Goal: Task Accomplishment & Management: Manage account settings

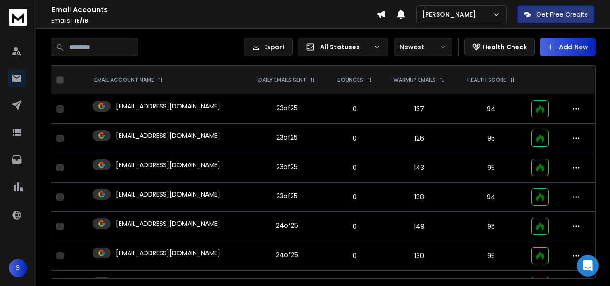
scroll to position [171, 0]
click at [16, 187] on icon at bounding box center [18, 187] width 14 height 14
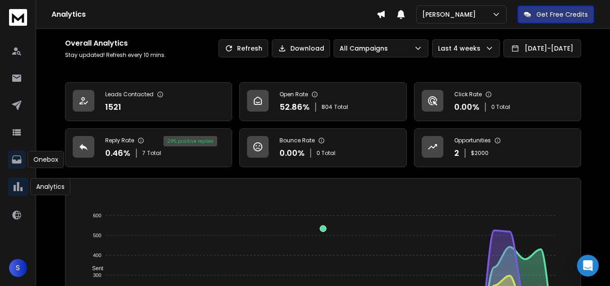
click at [14, 161] on icon at bounding box center [16, 159] width 9 height 8
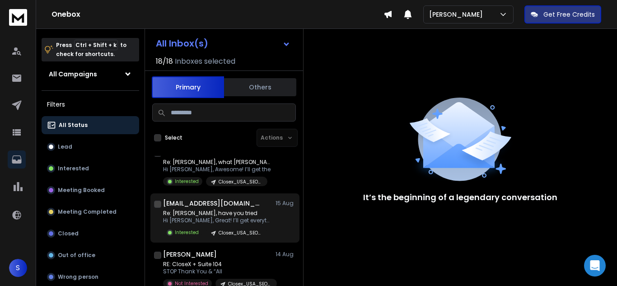
scroll to position [45, 0]
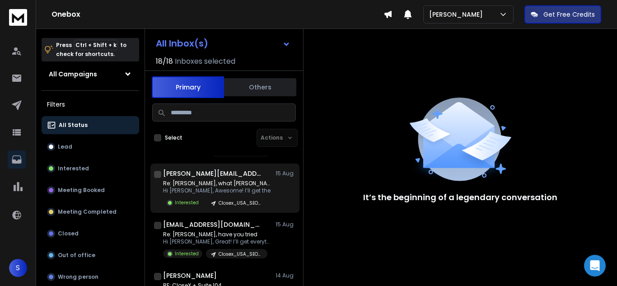
click at [262, 184] on p "Re: [PERSON_NAME], what [PERSON_NAME] might" at bounding box center [217, 183] width 108 height 7
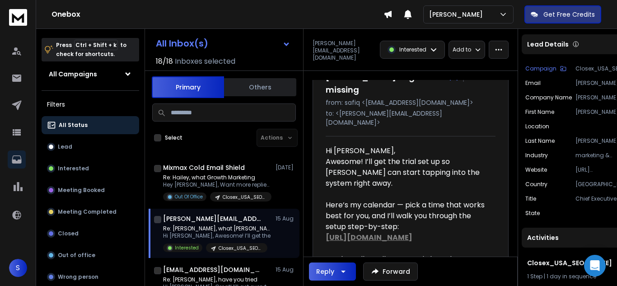
scroll to position [56, 0]
click at [342, 146] on div "Hi Guido," at bounding box center [407, 151] width 163 height 11
copy div "Guido"
click at [21, 101] on icon at bounding box center [16, 104] width 9 height 9
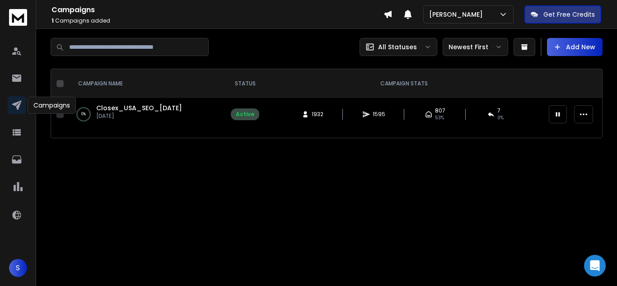
click at [163, 119] on p "10 days ago" at bounding box center [139, 116] width 86 height 7
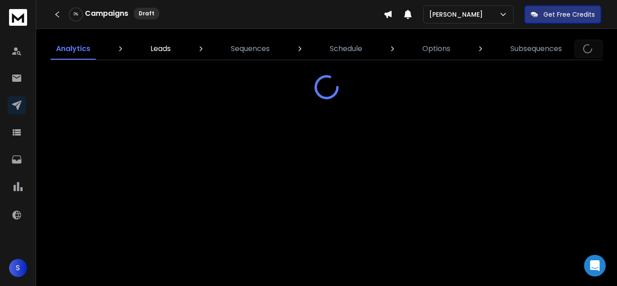
click at [170, 46] on p "Leads" at bounding box center [160, 48] width 20 height 11
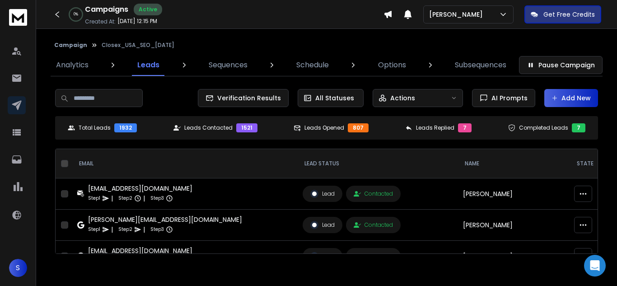
click at [124, 102] on input at bounding box center [99, 98] width 88 height 18
paste input "*****"
type input "*****"
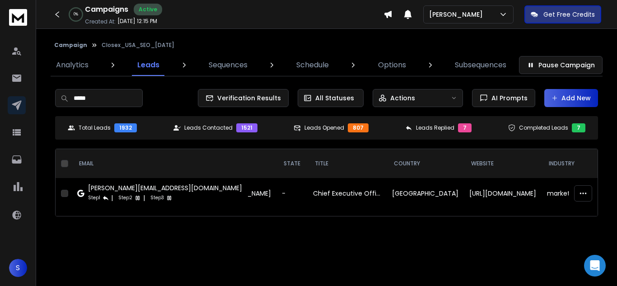
scroll to position [0, 230]
click at [463, 193] on td "https://bonapartedigital.com" at bounding box center [502, 193] width 78 height 31
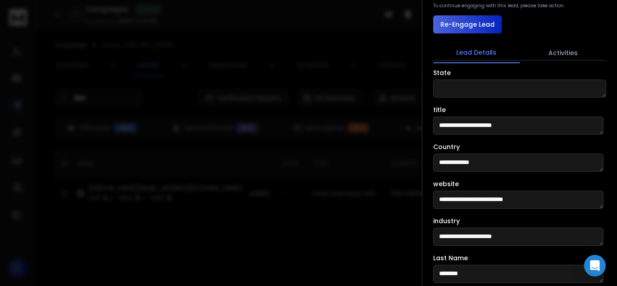
scroll to position [90, 0]
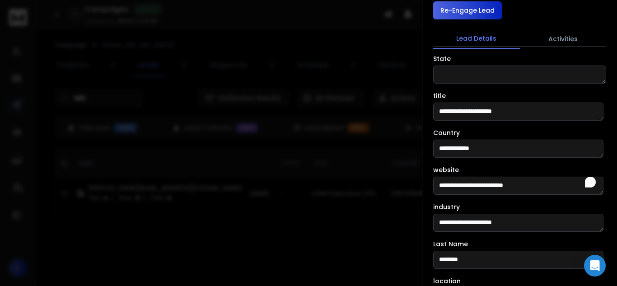
drag, startPoint x: 553, startPoint y: 184, endPoint x: 435, endPoint y: 184, distance: 118.4
click at [435, 184] on textarea "**********" at bounding box center [518, 186] width 170 height 18
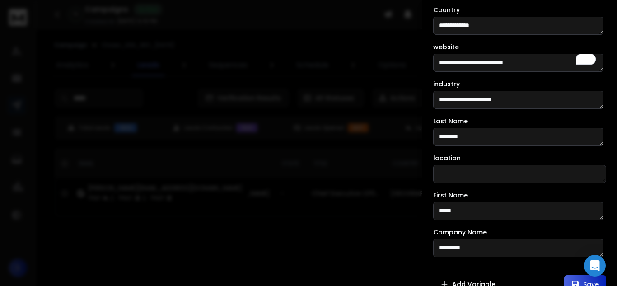
scroll to position [231, 0]
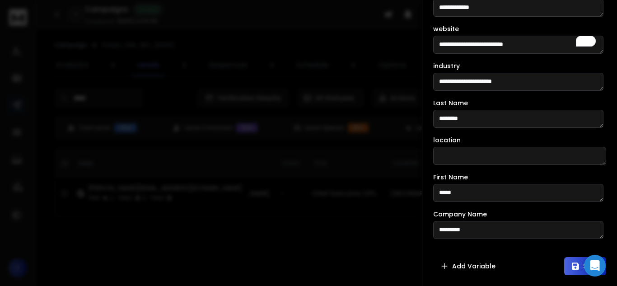
click at [333, 53] on div at bounding box center [308, 143] width 617 height 286
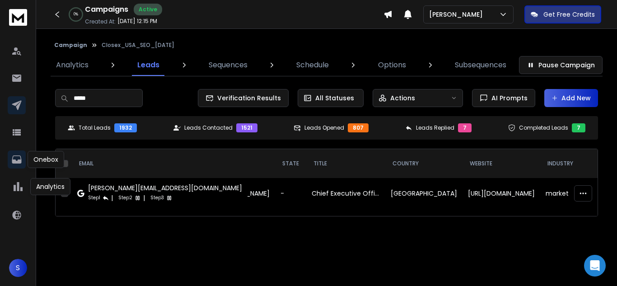
click at [18, 165] on link at bounding box center [17, 159] width 18 height 18
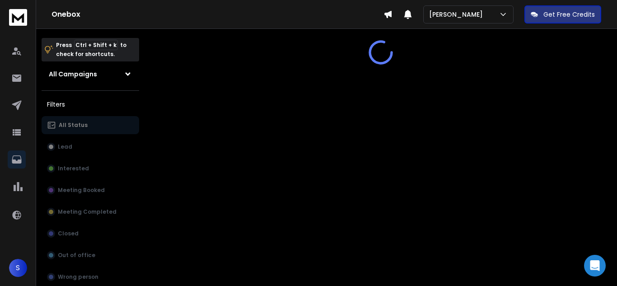
click at [71, 169] on div "All Status Lead Interested Meeting Booked Meeting Completed Closed Out of offic…" at bounding box center [91, 212] width 98 height 192
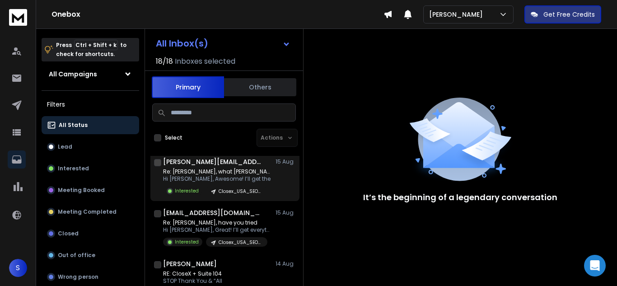
scroll to position [90, 0]
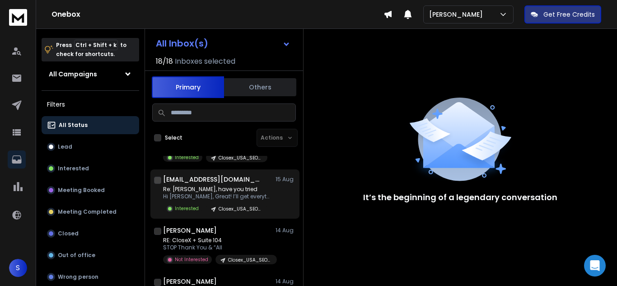
click at [215, 187] on p "Re: [PERSON_NAME], have you tried" at bounding box center [217, 189] width 108 height 7
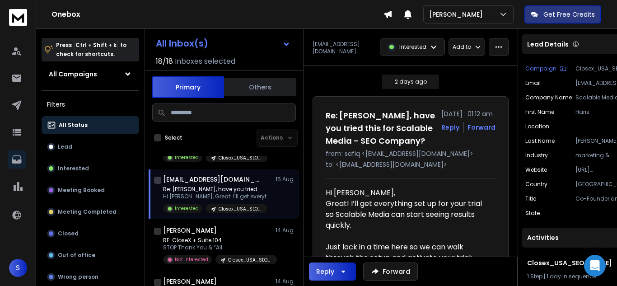
click at [351, 116] on h1 "Re: Haris, have you tried this for Scalable Media - SEO Company?" at bounding box center [381, 128] width 110 height 38
copy h1 "Haris"
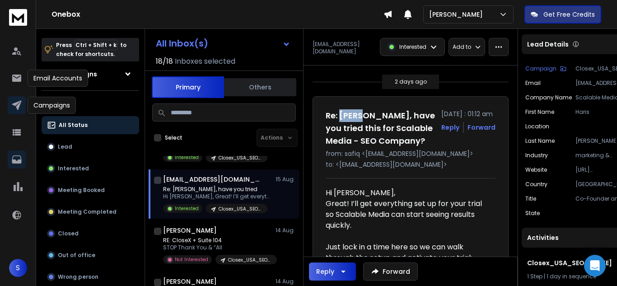
click at [17, 100] on icon at bounding box center [16, 105] width 11 height 11
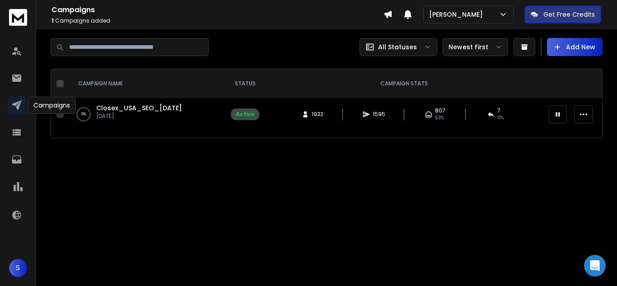
click at [168, 108] on span "Closex_USA_SEO_[DATE]" at bounding box center [139, 107] width 86 height 9
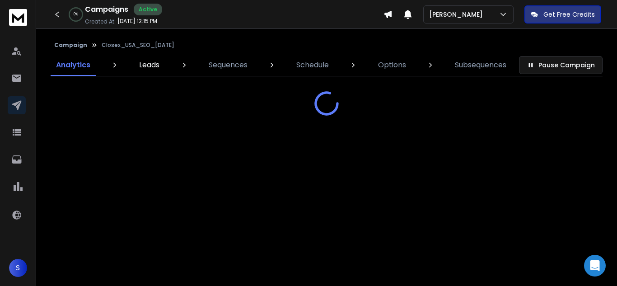
click at [150, 64] on p "Leads" at bounding box center [149, 65] width 20 height 11
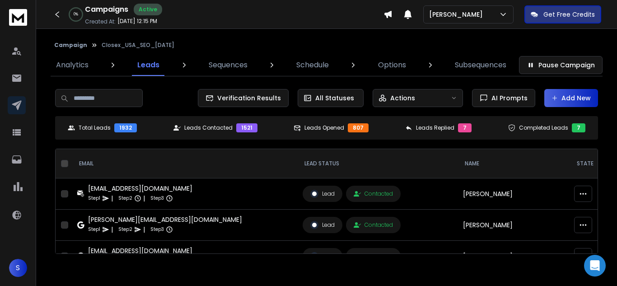
click at [107, 100] on input at bounding box center [99, 98] width 88 height 18
paste input "*****"
type input "*****"
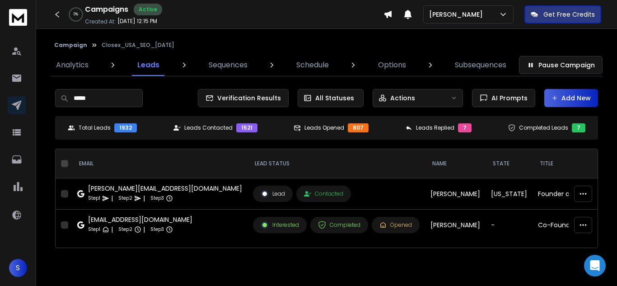
click at [500, 230] on td "-" at bounding box center [509, 225] width 47 height 31
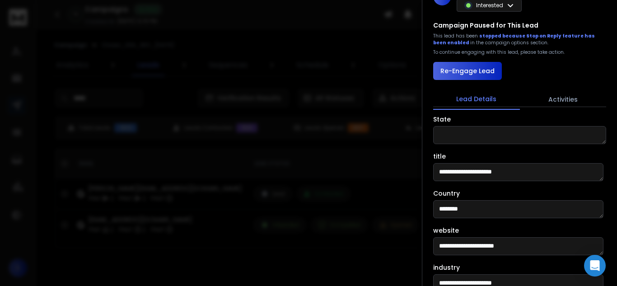
scroll to position [45, 0]
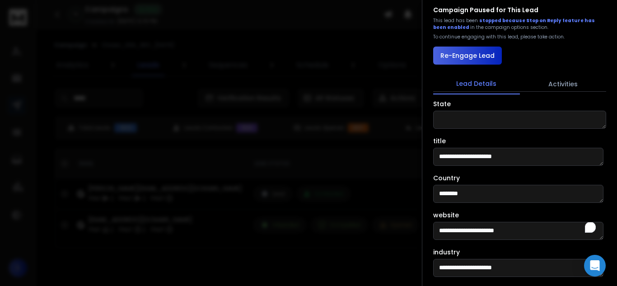
drag, startPoint x: 537, startPoint y: 231, endPoint x: 439, endPoint y: 231, distance: 98.1
click at [439, 231] on textarea "**********" at bounding box center [518, 231] width 170 height 18
click at [363, 79] on div at bounding box center [308, 143] width 617 height 286
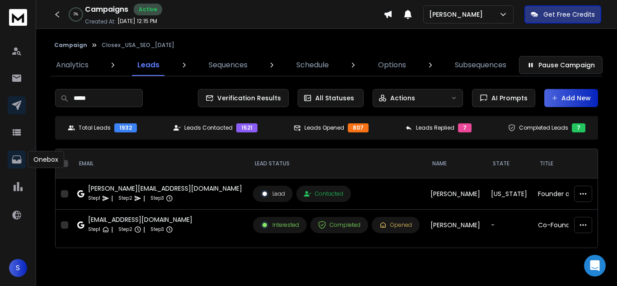
click at [14, 161] on icon at bounding box center [16, 159] width 9 height 8
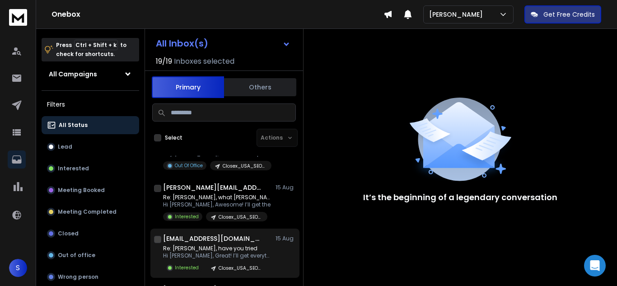
scroll to position [45, 0]
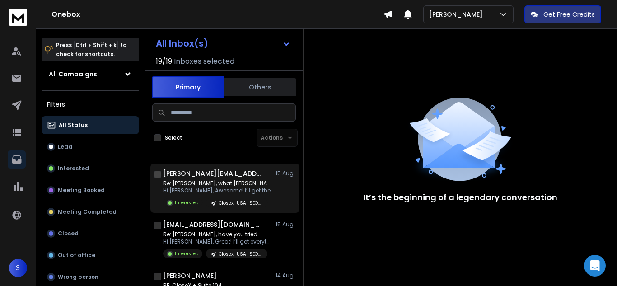
click at [223, 180] on div "guido@bonapartedigital.com 15 Aug Re: Guido, what BONAPARTE might Hi Guido, Awe…" at bounding box center [229, 188] width 133 height 38
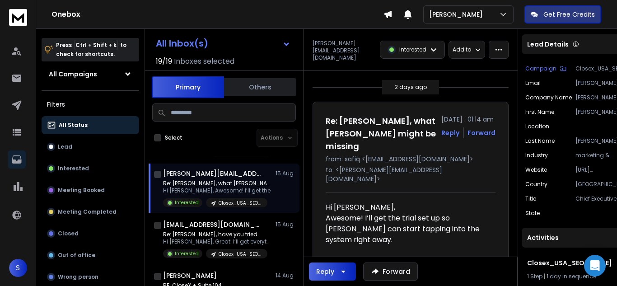
click at [354, 118] on h1 "Re: Guido, what BONAPARTE might be missing" at bounding box center [381, 134] width 110 height 38
copy h1 "Guido"
click at [21, 106] on icon at bounding box center [16, 105] width 11 height 11
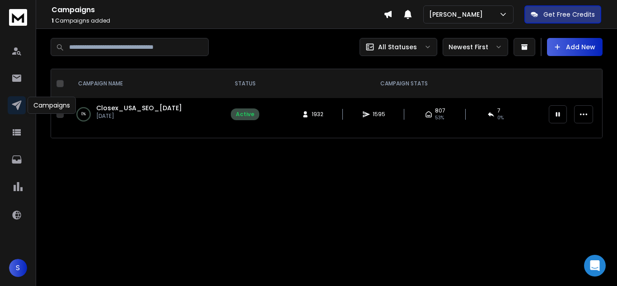
click at [193, 114] on div "0 % Closex_USA_SEO_7/8/25 10 days ago" at bounding box center [146, 114] width 140 height 22
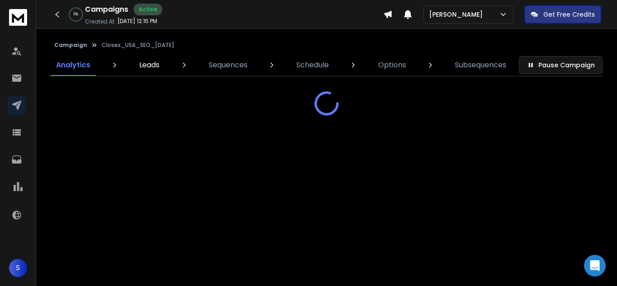
click at [156, 67] on p "Leads" at bounding box center [149, 65] width 20 height 11
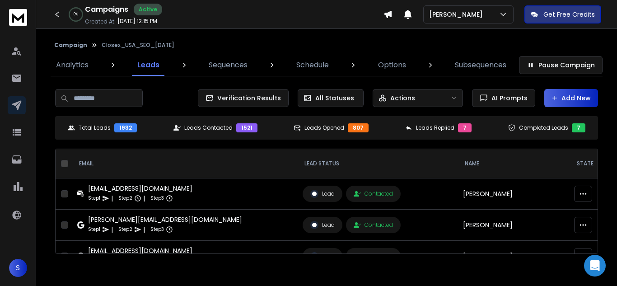
click at [111, 98] on input at bounding box center [99, 98] width 88 height 18
paste input "*****"
type input "*****"
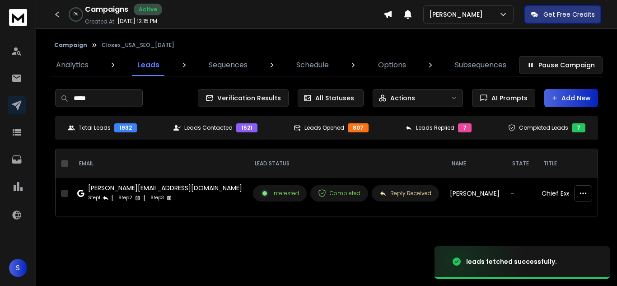
click at [445, 200] on td "Guido Rossetti" at bounding box center [475, 193] width 61 height 31
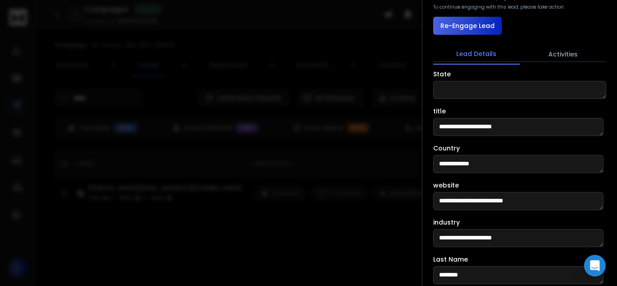
scroll to position [90, 0]
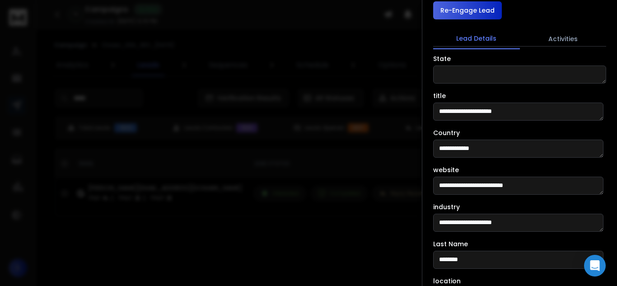
click at [389, 56] on div at bounding box center [308, 143] width 617 height 286
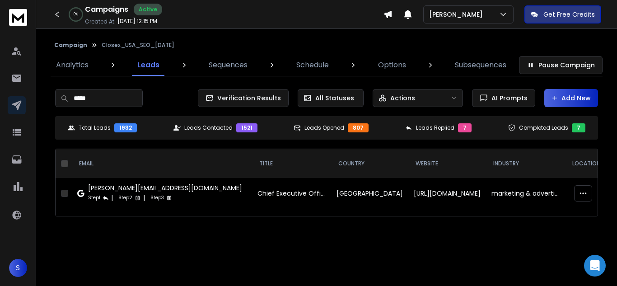
scroll to position [0, 292]
click at [550, 131] on p "Completed Leads" at bounding box center [543, 127] width 49 height 7
click at [589, 125] on div "Total Leads 1932 Leads Contacted 1521 Leads Opened 807 Leads Replied 7 Complete…" at bounding box center [326, 127] width 543 height 23
click at [567, 128] on p "Completed Leads" at bounding box center [543, 127] width 49 height 7
click at [513, 128] on icon at bounding box center [512, 128] width 3 height 2
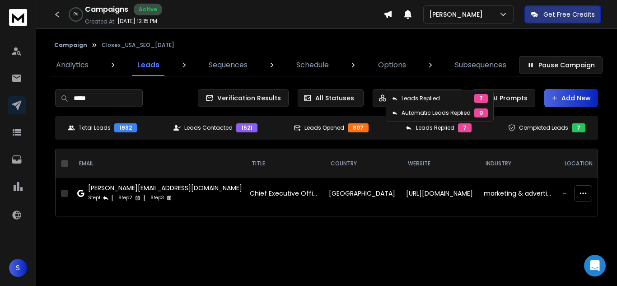
click at [445, 131] on p "Leads Replied" at bounding box center [435, 127] width 38 height 7
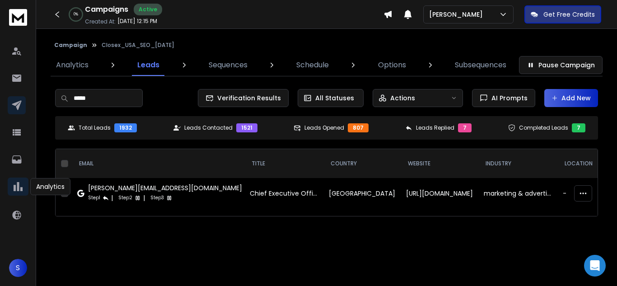
click at [15, 189] on icon at bounding box center [18, 186] width 9 height 9
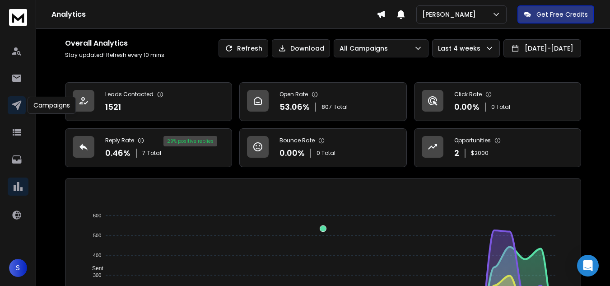
click at [19, 110] on icon at bounding box center [16, 105] width 11 height 11
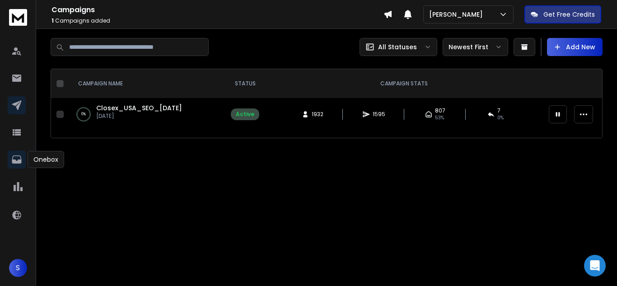
click at [18, 162] on icon at bounding box center [16, 159] width 9 height 8
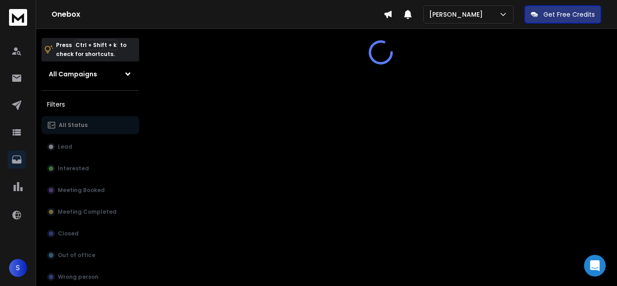
click at [84, 169] on div "All Status Lead Interested Meeting Booked Meeting Completed Closed Out of offic…" at bounding box center [91, 212] width 98 height 192
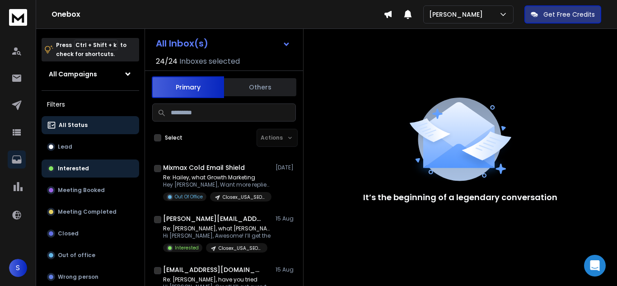
click at [83, 169] on p "Interested" at bounding box center [73, 168] width 31 height 7
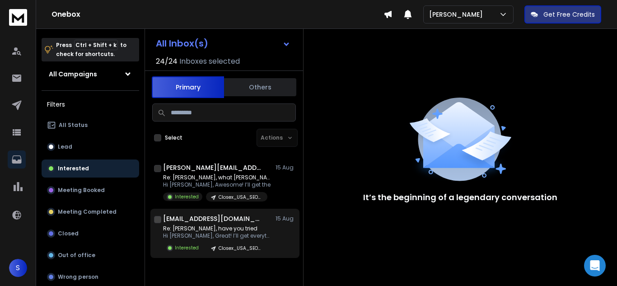
click at [232, 223] on div "haris@scalablemedia.io 15 Aug Re: Haris, have you tried Hi Haris, Great! I’ll g…" at bounding box center [229, 233] width 133 height 38
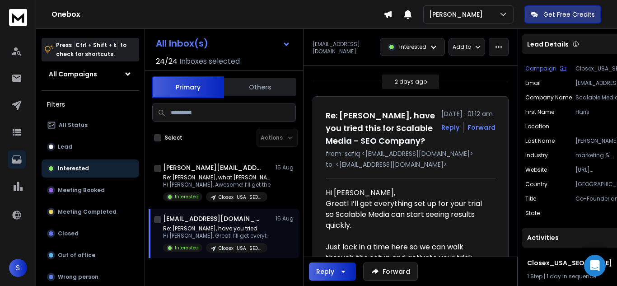
click at [345, 193] on div "Hi Haris," at bounding box center [407, 193] width 163 height 11
copy div "Haris"
click at [19, 104] on icon at bounding box center [16, 104] width 9 height 9
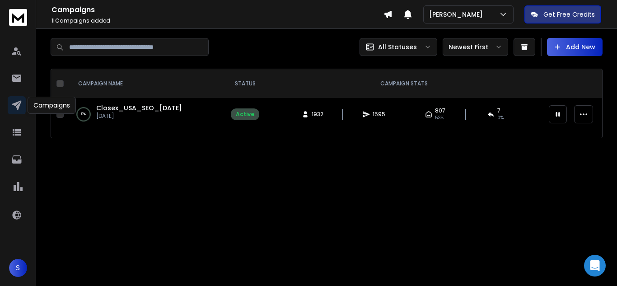
click at [167, 118] on p "10 days ago" at bounding box center [139, 116] width 86 height 7
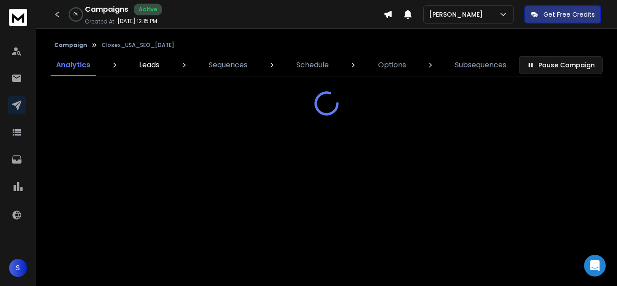
click at [150, 69] on p "Leads" at bounding box center [149, 65] width 20 height 11
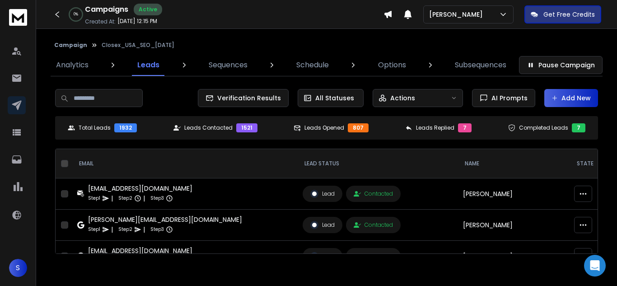
click at [101, 99] on input at bounding box center [99, 98] width 88 height 18
paste input "*****"
type input "*****"
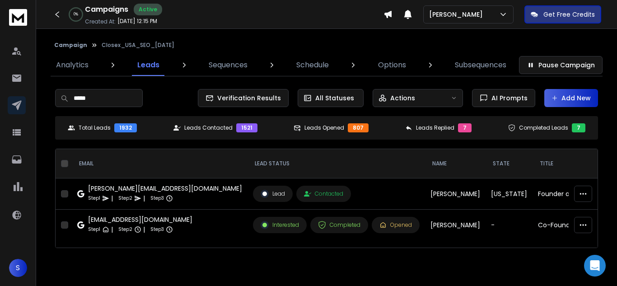
click at [333, 192] on div "Lead Contacted" at bounding box center [336, 194] width 167 height 16
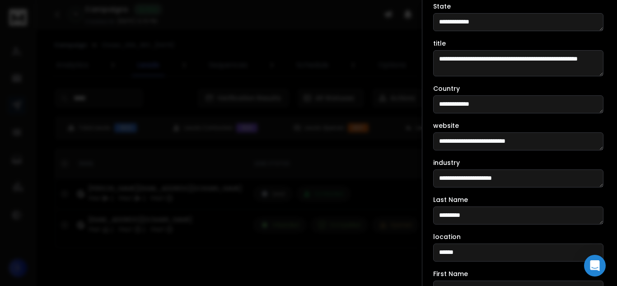
scroll to position [90, 0]
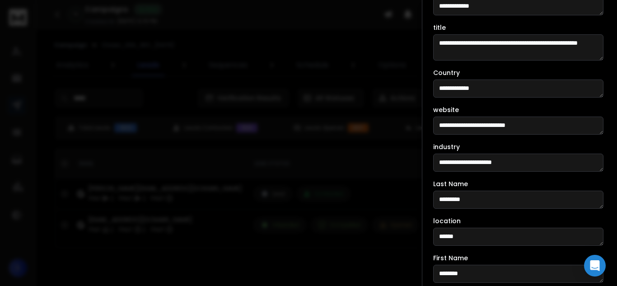
click at [385, 215] on div at bounding box center [308, 143] width 617 height 286
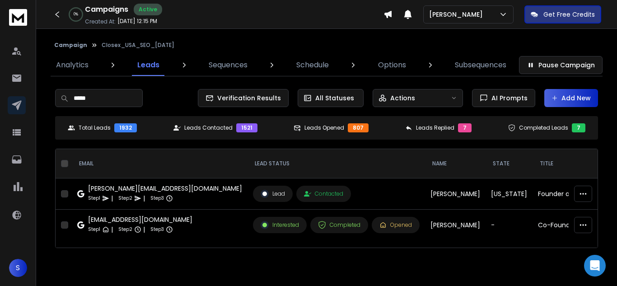
click at [486, 230] on td "-" at bounding box center [509, 225] width 47 height 31
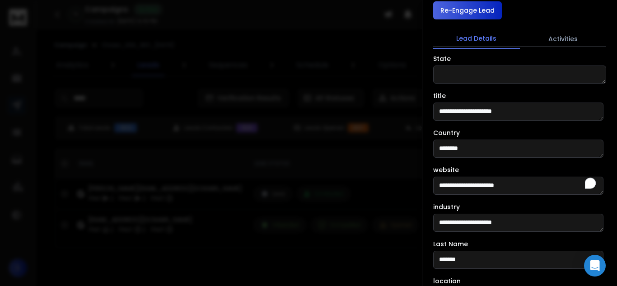
drag, startPoint x: 550, startPoint y: 185, endPoint x: 563, endPoint y: 185, distance: 13.1
click at [557, 185] on textarea "**********" at bounding box center [518, 186] width 170 height 18
drag, startPoint x: 552, startPoint y: 185, endPoint x: 414, endPoint y: 187, distance: 137.8
click at [415, 187] on body "Get only verified leads with our AI-powered Lead Finder, starting at $22/mo Try…" at bounding box center [308, 143] width 617 height 286
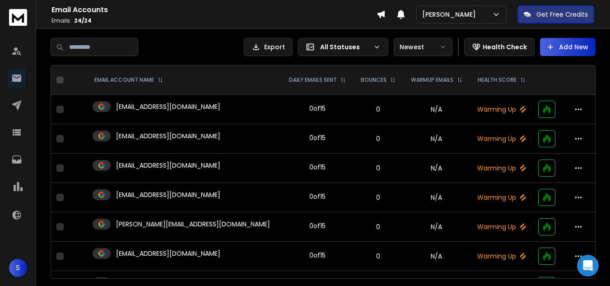
click at [162, 81] on icon at bounding box center [160, 79] width 5 height 5
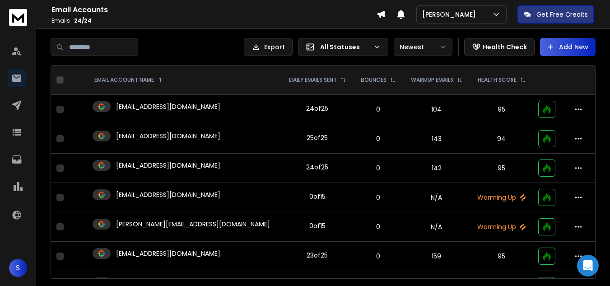
click at [160, 78] on icon at bounding box center [160, 79] width 5 height 5
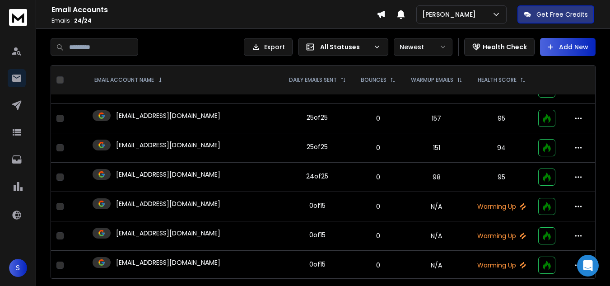
scroll to position [271, 0]
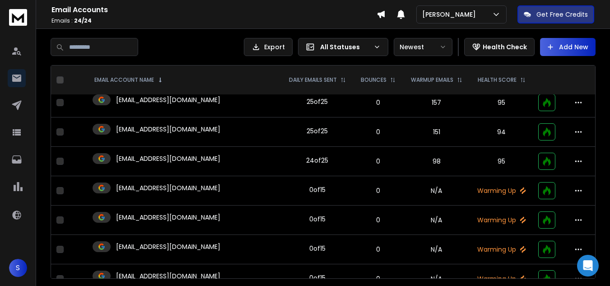
click at [62, 191] on button "button" at bounding box center [59, 190] width 7 height 7
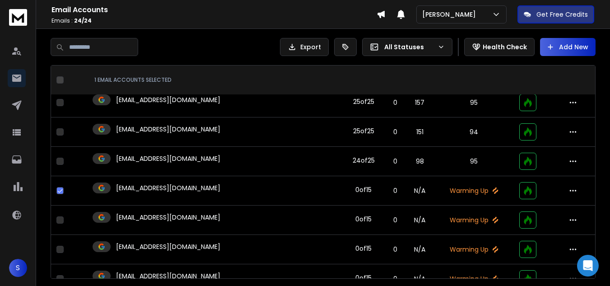
click at [64, 219] on div at bounding box center [71, 219] width 31 height 7
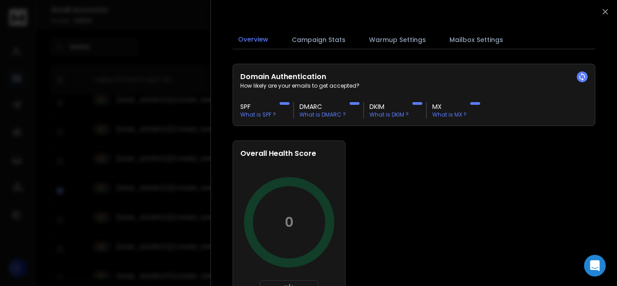
click at [191, 189] on div at bounding box center [308, 143] width 617 height 286
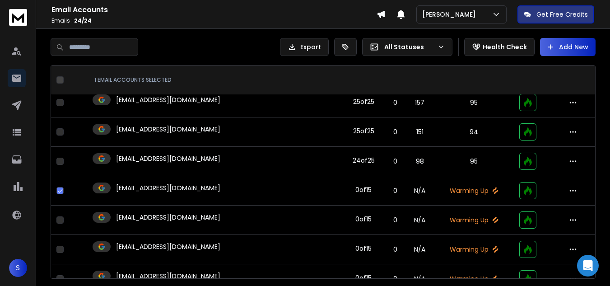
click at [59, 220] on button "button" at bounding box center [59, 219] width 7 height 7
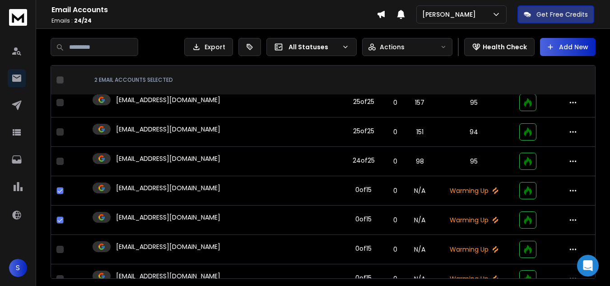
scroll to position [316, 0]
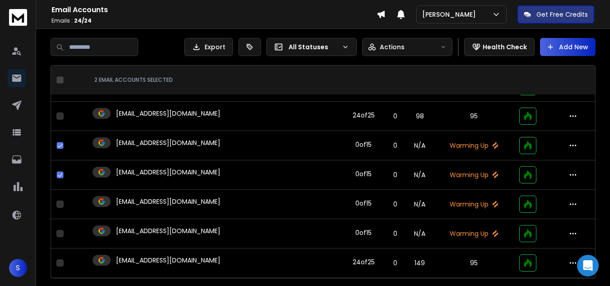
click at [59, 203] on button "button" at bounding box center [59, 204] width 7 height 7
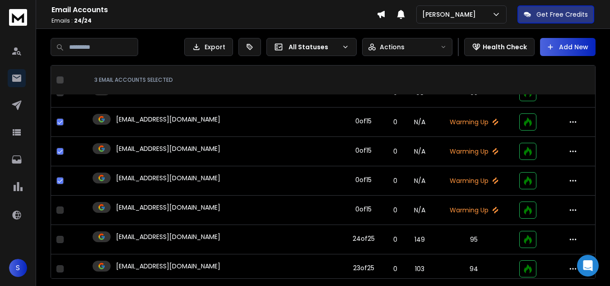
scroll to position [362, 0]
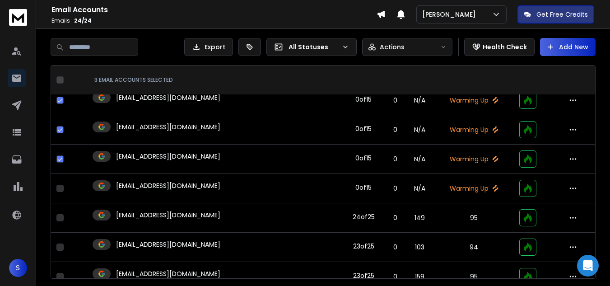
click at [58, 189] on button "button" at bounding box center [59, 188] width 7 height 7
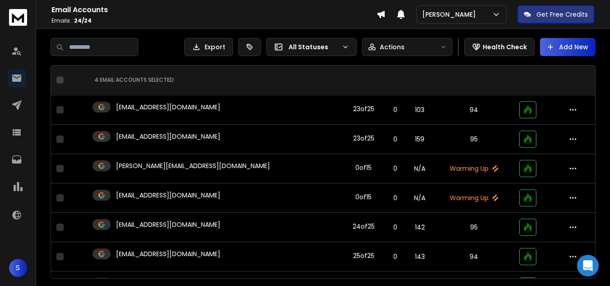
scroll to position [483, 0]
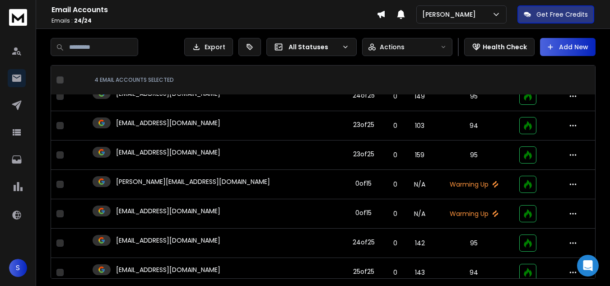
click at [57, 185] on button "button" at bounding box center [59, 184] width 7 height 7
click at [61, 213] on button "button" at bounding box center [59, 213] width 7 height 7
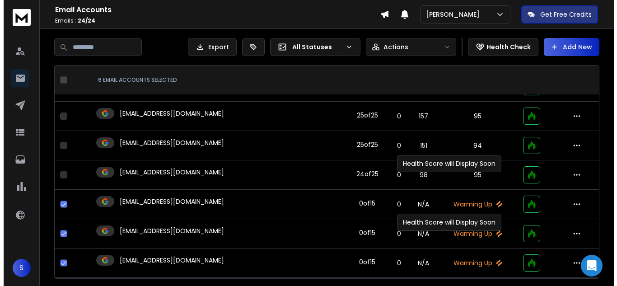
scroll to position [257, 0]
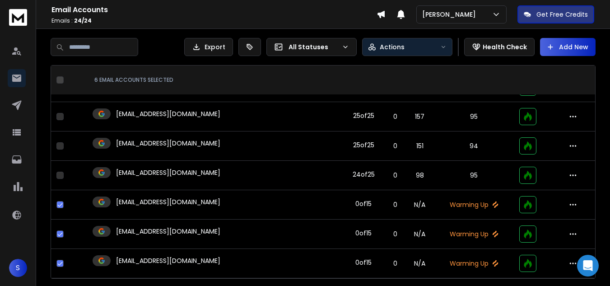
click at [412, 43] on div "Actions" at bounding box center [402, 46] width 69 height 9
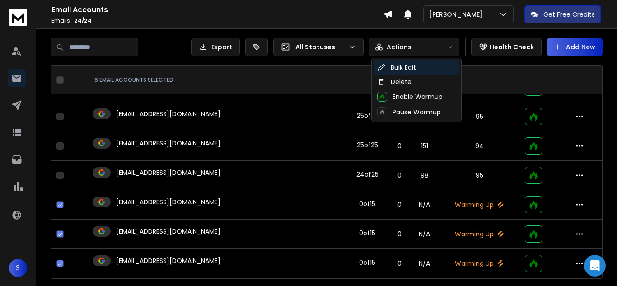
click at [414, 65] on div "Bulk Edit" at bounding box center [396, 67] width 39 height 9
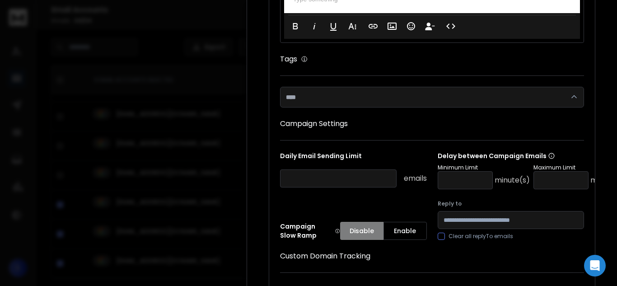
scroll to position [181, 0]
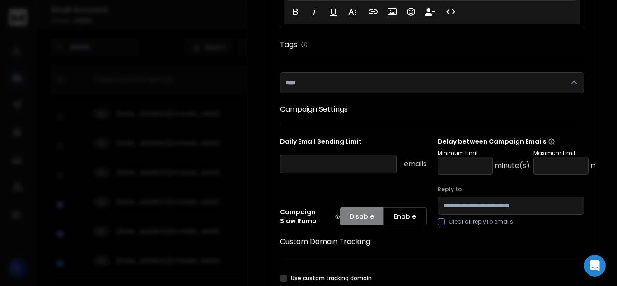
click at [324, 158] on input "number" at bounding box center [338, 164] width 116 height 18
type input "**"
click at [543, 162] on input "number" at bounding box center [561, 166] width 55 height 18
type input "**"
click at [469, 159] on input "number" at bounding box center [465, 166] width 55 height 18
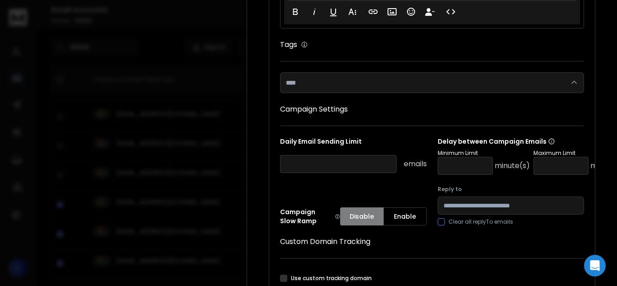
type input "**"
click at [480, 236] on h1 "Custom Domain Tracking" at bounding box center [432, 241] width 304 height 11
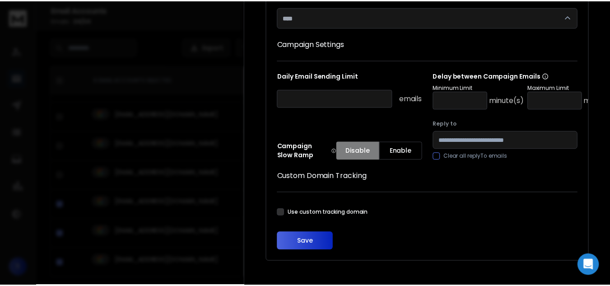
scroll to position [254, 0]
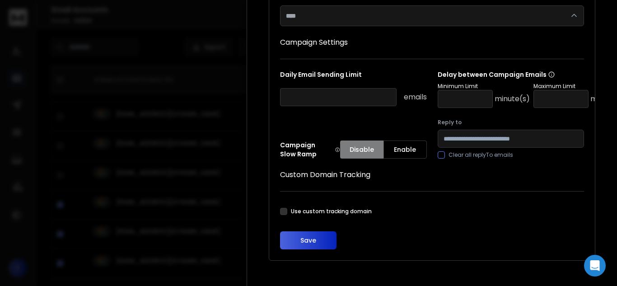
click at [302, 231] on button "Save" at bounding box center [308, 240] width 56 height 18
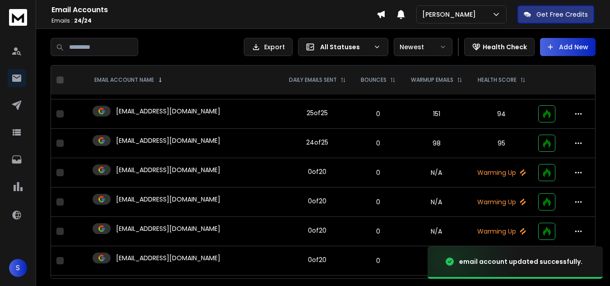
scroll to position [302, 0]
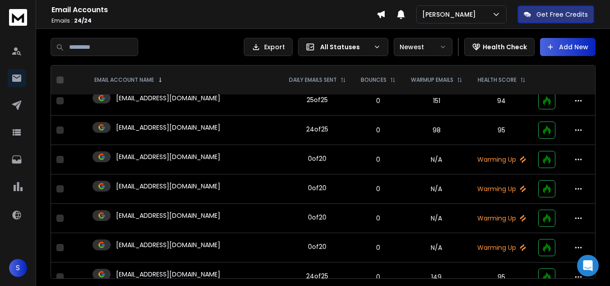
click at [61, 157] on button "button" at bounding box center [59, 159] width 7 height 7
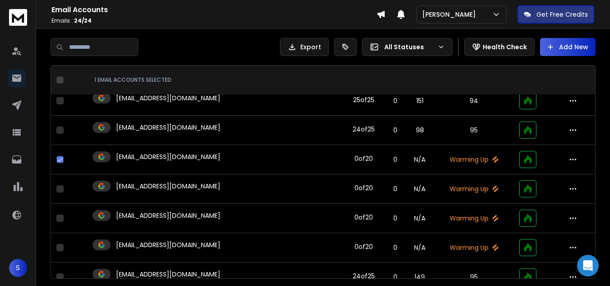
click at [62, 187] on button "button" at bounding box center [59, 188] width 7 height 7
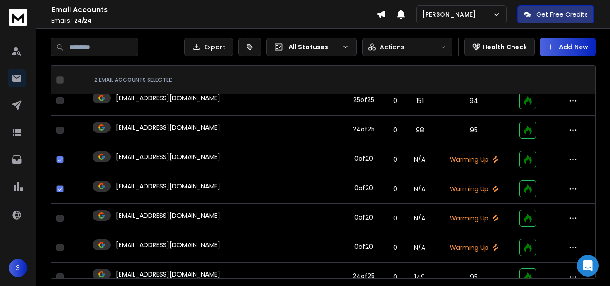
scroll to position [347, 0]
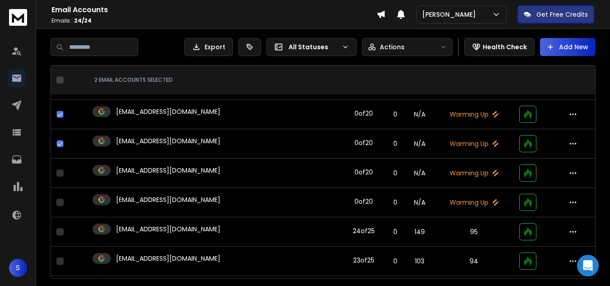
click at [60, 174] on button "button" at bounding box center [59, 172] width 7 height 7
click at [61, 200] on button "button" at bounding box center [59, 202] width 7 height 7
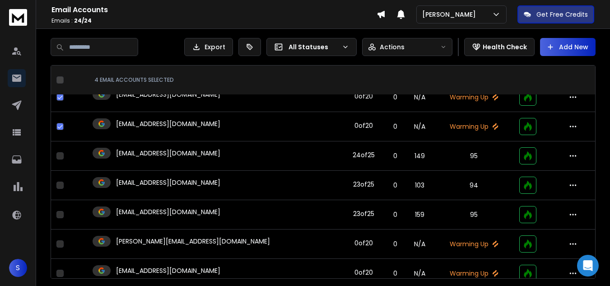
scroll to position [438, 0]
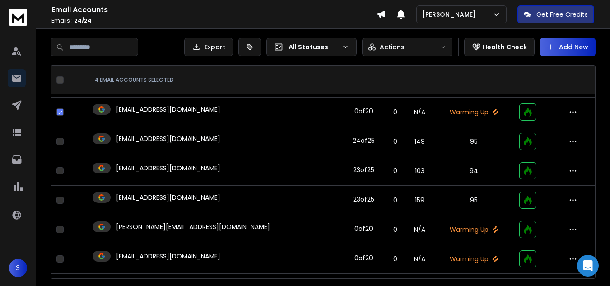
click at [61, 227] on button "button" at bounding box center [59, 229] width 7 height 7
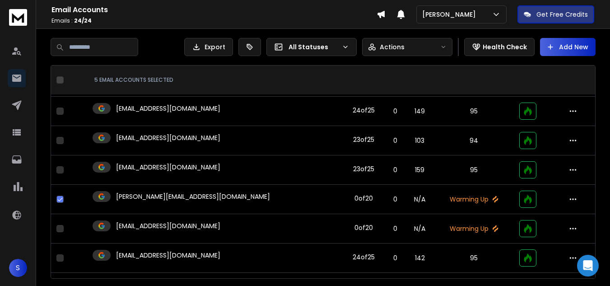
scroll to position [483, 0]
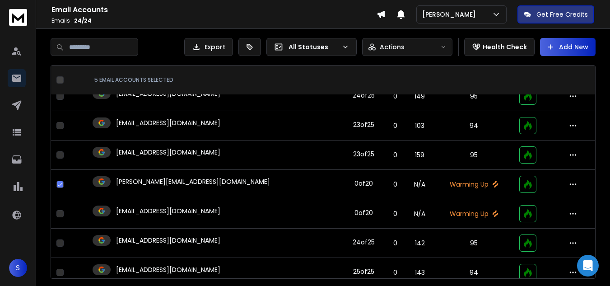
click at [59, 212] on button "button" at bounding box center [59, 213] width 7 height 7
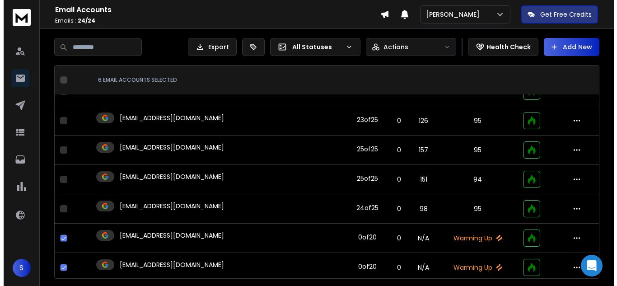
scroll to position [212, 0]
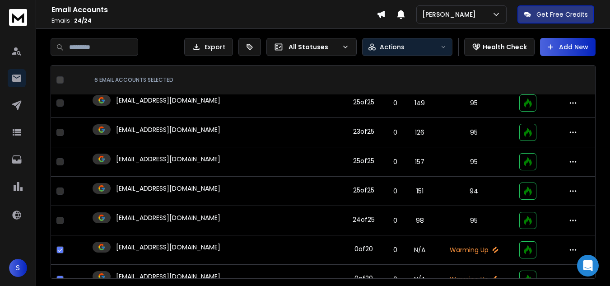
click at [403, 46] on p "Actions" at bounding box center [392, 46] width 25 height 9
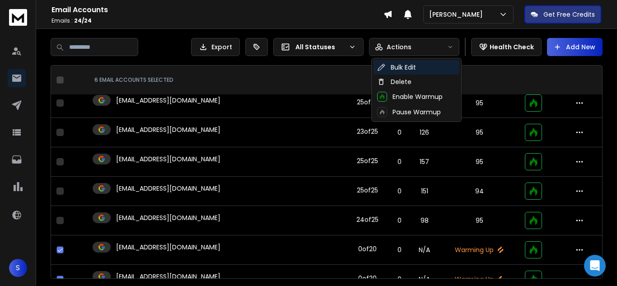
click at [410, 68] on div "Bulk Edit" at bounding box center [396, 67] width 39 height 9
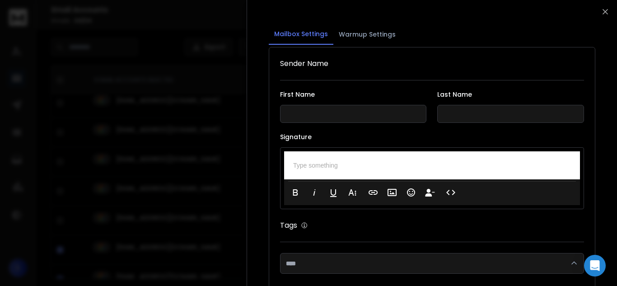
click at [363, 34] on button "Warmup Settings" at bounding box center [367, 34] width 68 height 20
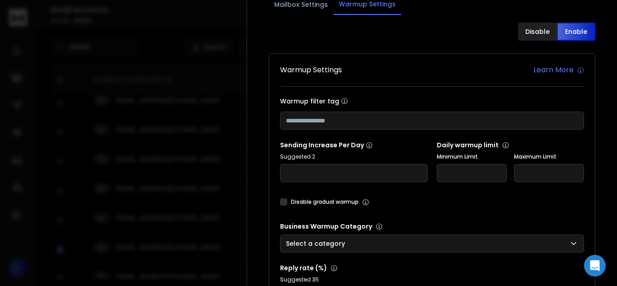
scroll to position [45, 0]
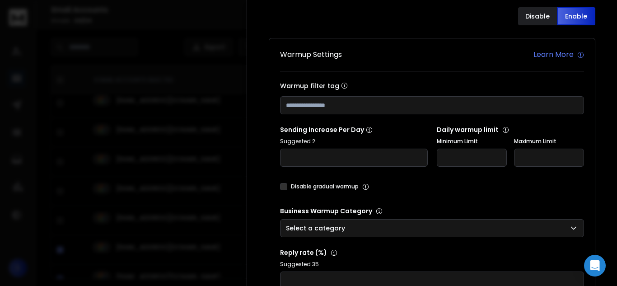
click at [329, 161] on input "number" at bounding box center [353, 158] width 147 height 18
type input "*"
click at [456, 158] on input "number" at bounding box center [472, 158] width 70 height 18
type input "**"
click at [533, 155] on input "number" at bounding box center [549, 158] width 70 height 18
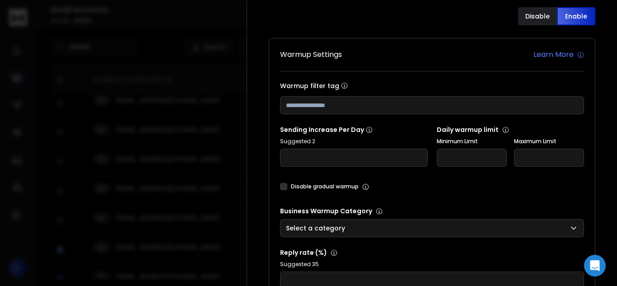
type input "**"
drag, startPoint x: 290, startPoint y: 186, endPoint x: 358, endPoint y: 185, distance: 68.2
click at [358, 185] on div "Disable gradual warmup" at bounding box center [319, 186] width 79 height 7
click at [352, 170] on div at bounding box center [352, 170] width 0 height 0
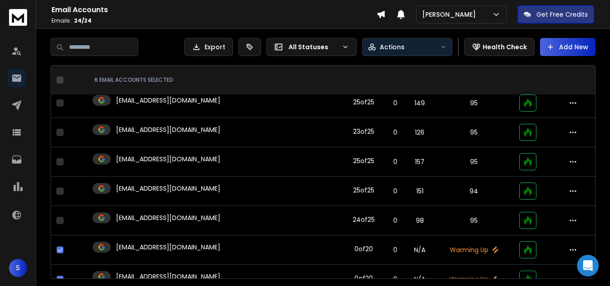
click at [425, 42] on div "Actions" at bounding box center [402, 46] width 69 height 9
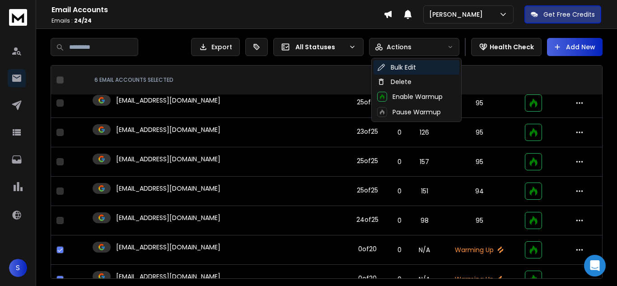
click at [397, 65] on div "Bulk Edit" at bounding box center [396, 67] width 39 height 9
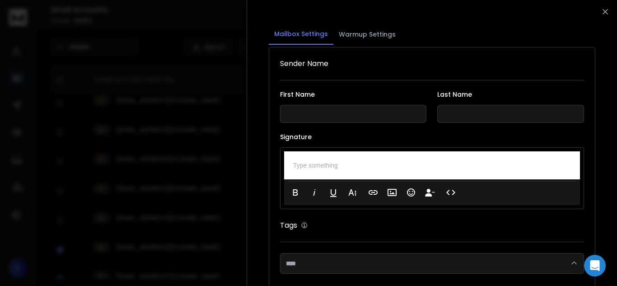
click at [370, 35] on button "Warmup Settings" at bounding box center [367, 34] width 68 height 20
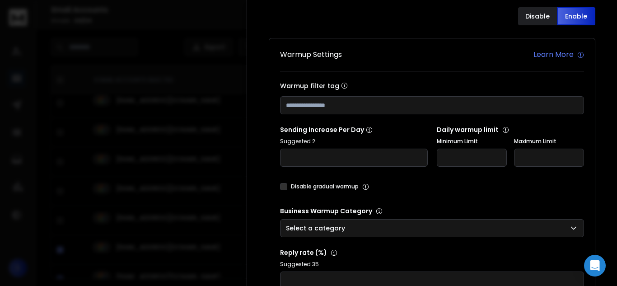
click at [346, 160] on input "number" at bounding box center [353, 158] width 147 height 18
type input "*"
click at [479, 164] on input "number" at bounding box center [472, 158] width 70 height 18
type input "**"
click at [540, 160] on input "number" at bounding box center [549, 158] width 70 height 18
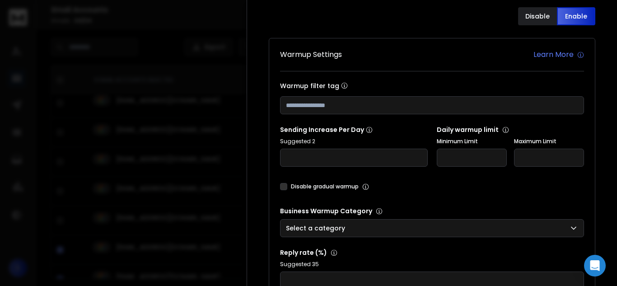
type input "**"
click at [423, 193] on div "Disable gradual warmup" at bounding box center [432, 187] width 304 height 18
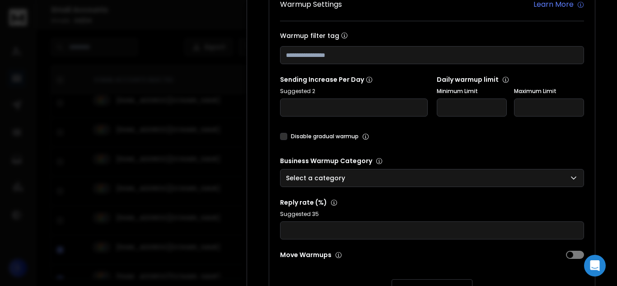
scroll to position [136, 0]
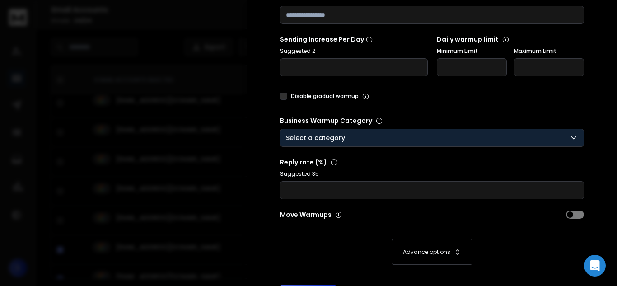
click at [340, 140] on p "Select a category" at bounding box center [317, 137] width 63 height 9
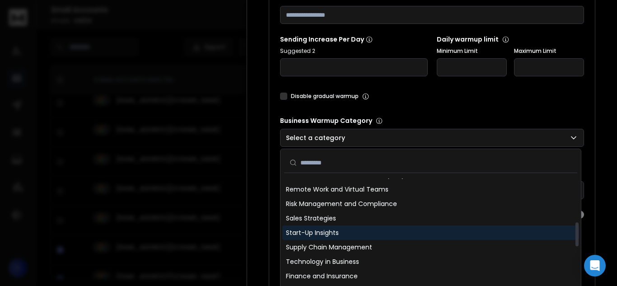
scroll to position [226, 0]
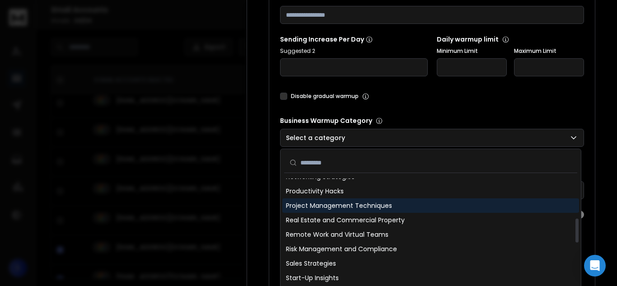
click at [343, 207] on span "Project Management Techniques" at bounding box center [339, 205] width 106 height 9
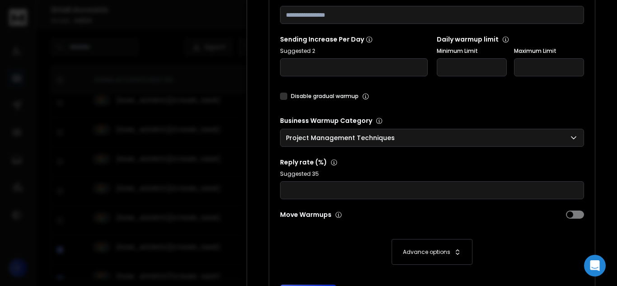
click at [324, 186] on input "number" at bounding box center [432, 190] width 304 height 18
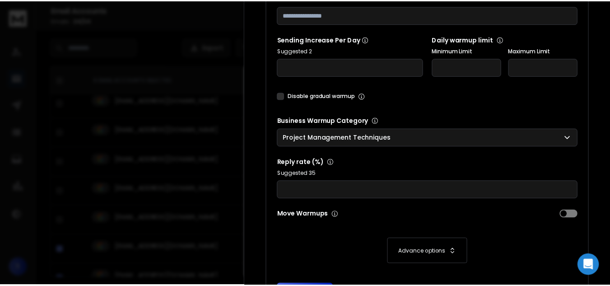
scroll to position [189, 0]
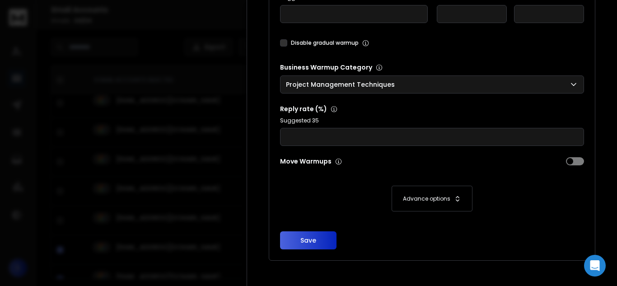
type input "**"
click at [318, 239] on button "Save" at bounding box center [308, 240] width 56 height 18
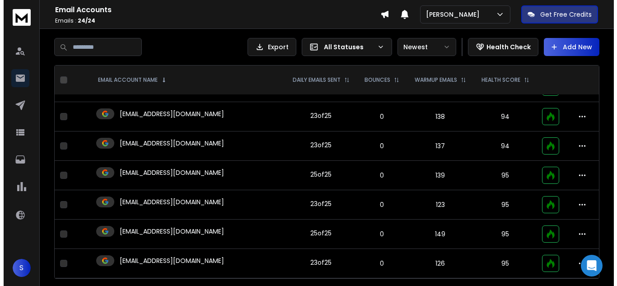
scroll to position [0, 0]
